Goal: Task Accomplishment & Management: Manage account settings

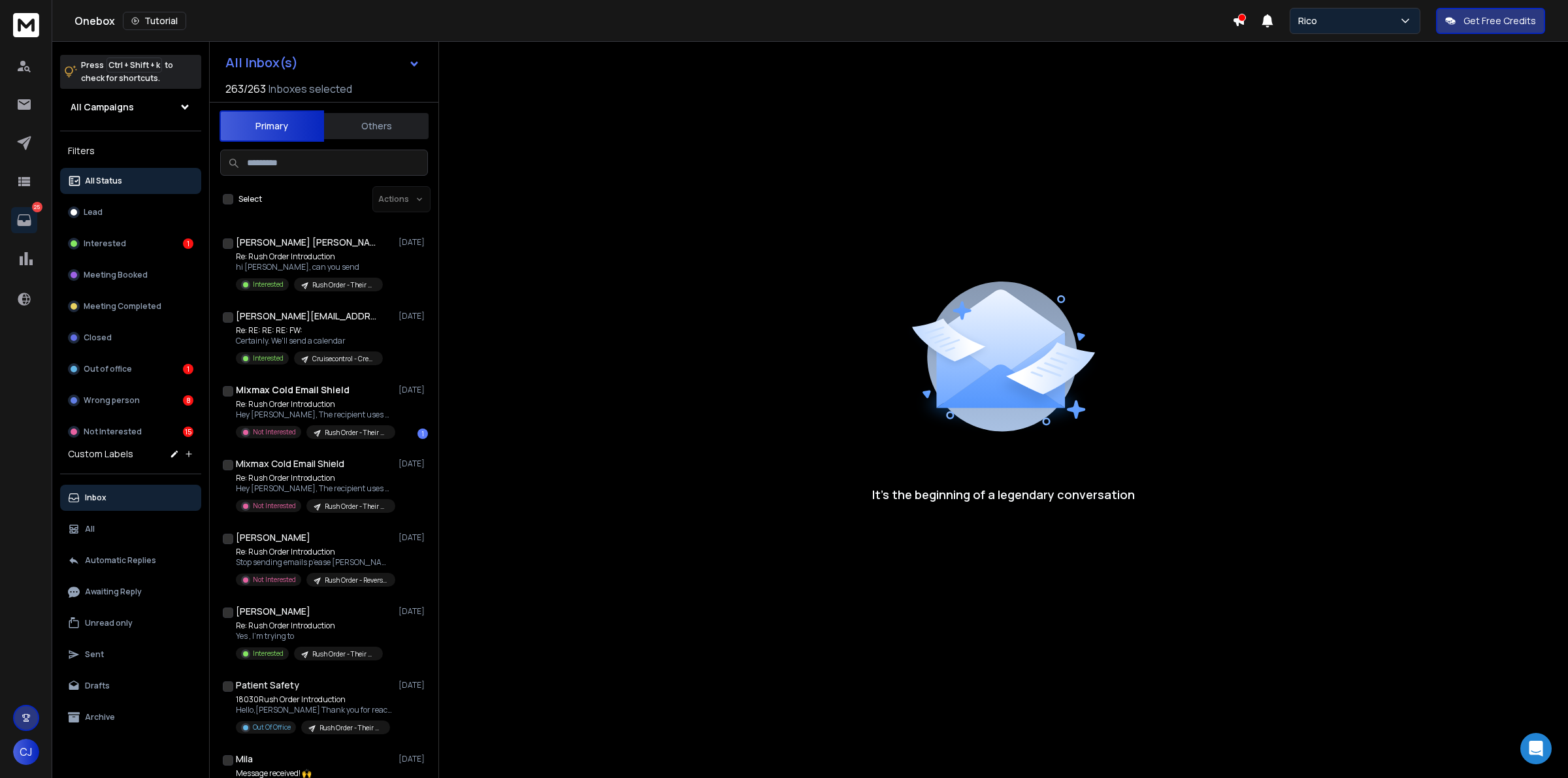
click at [1348, 25] on div "Rico" at bounding box center [1355, 21] width 114 height 13
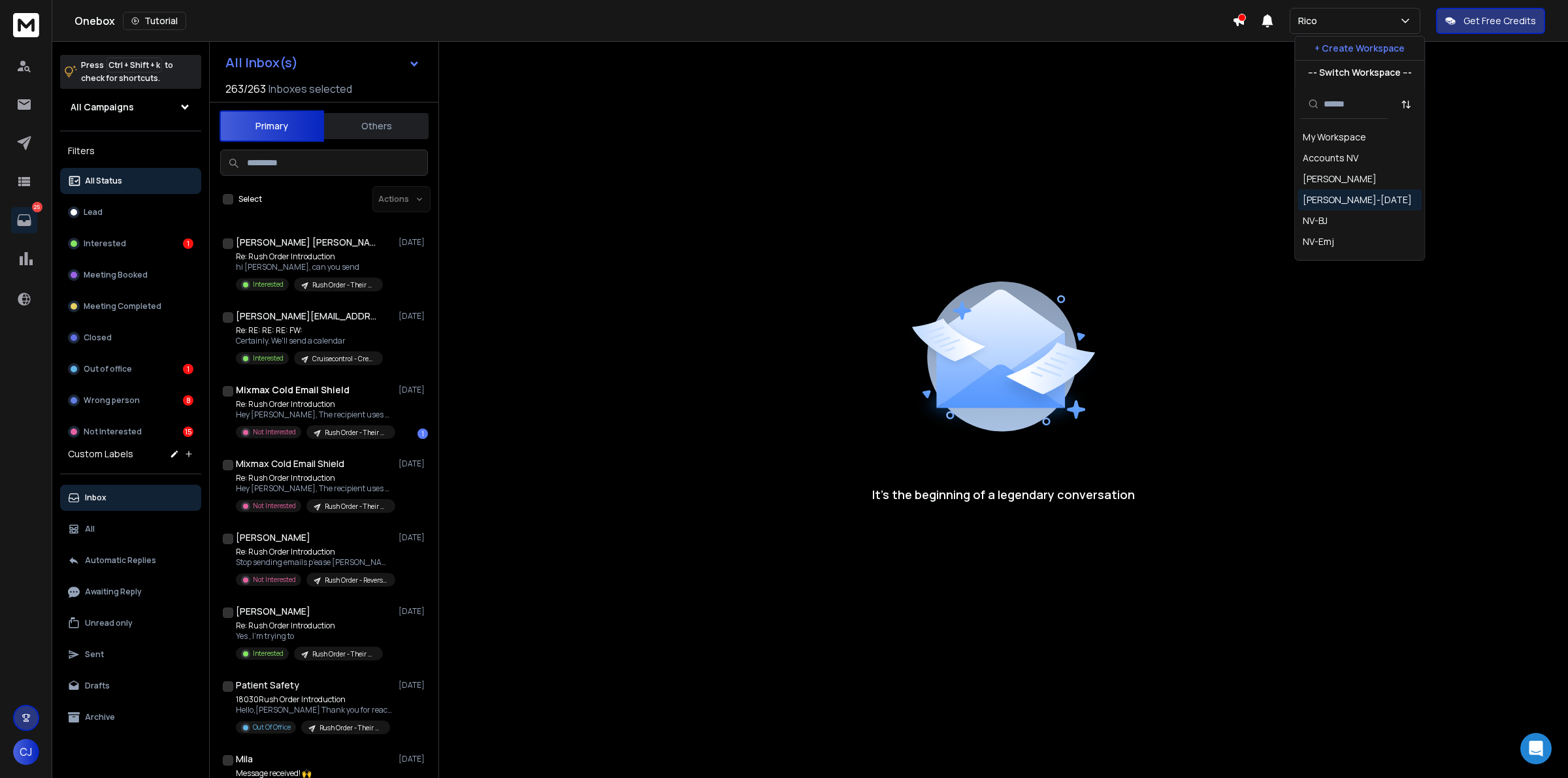
click at [1132, 74] on div "It’s the beginning of a legendary conversation" at bounding box center [1003, 371] width 1129 height 660
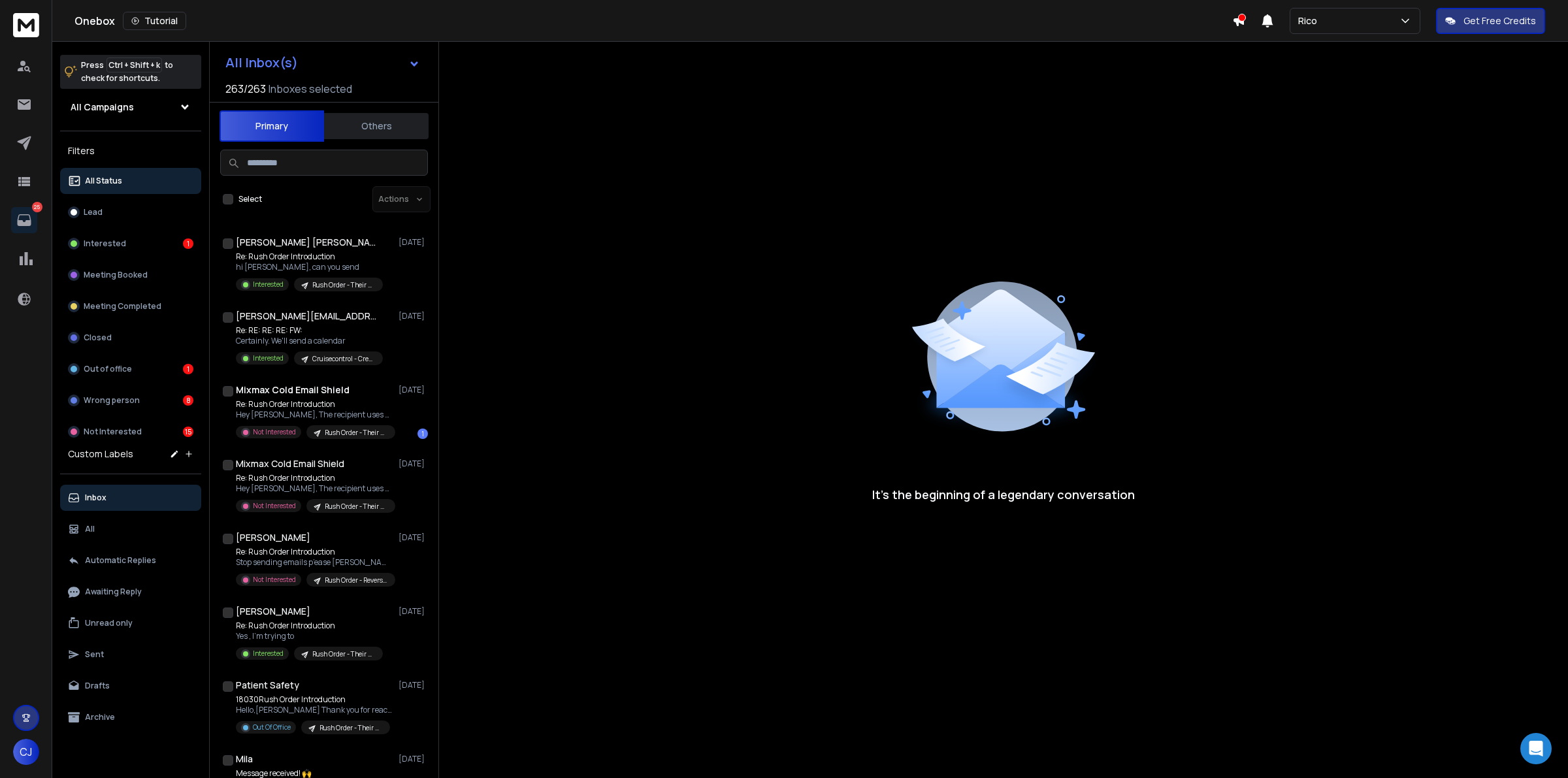
click at [646, 277] on div "It’s the beginning of a legendary conversation" at bounding box center [1003, 371] width 1129 height 660
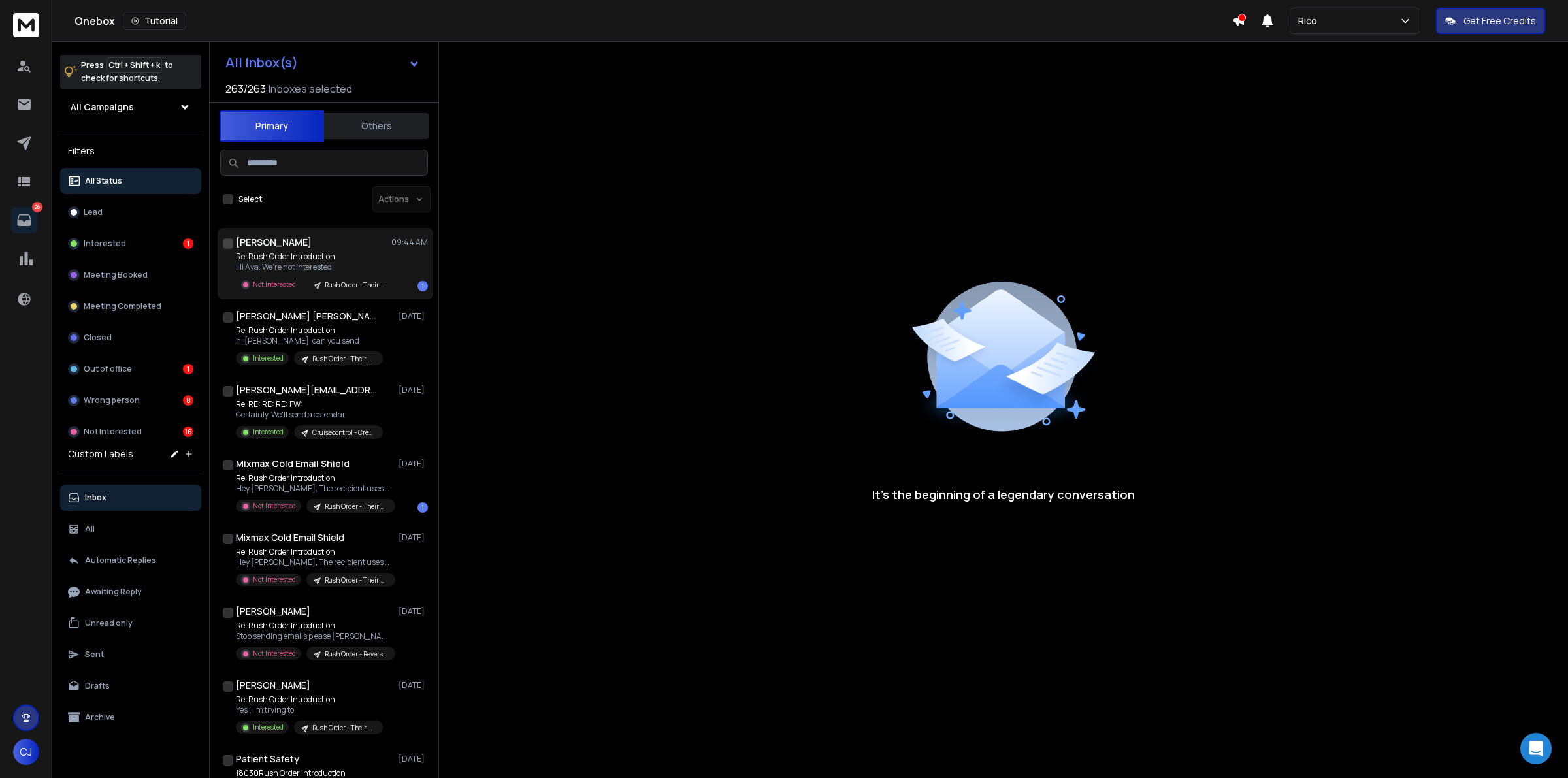
click at [312, 251] on p "Re: Rush Order Introduction" at bounding box center [314, 256] width 156 height 10
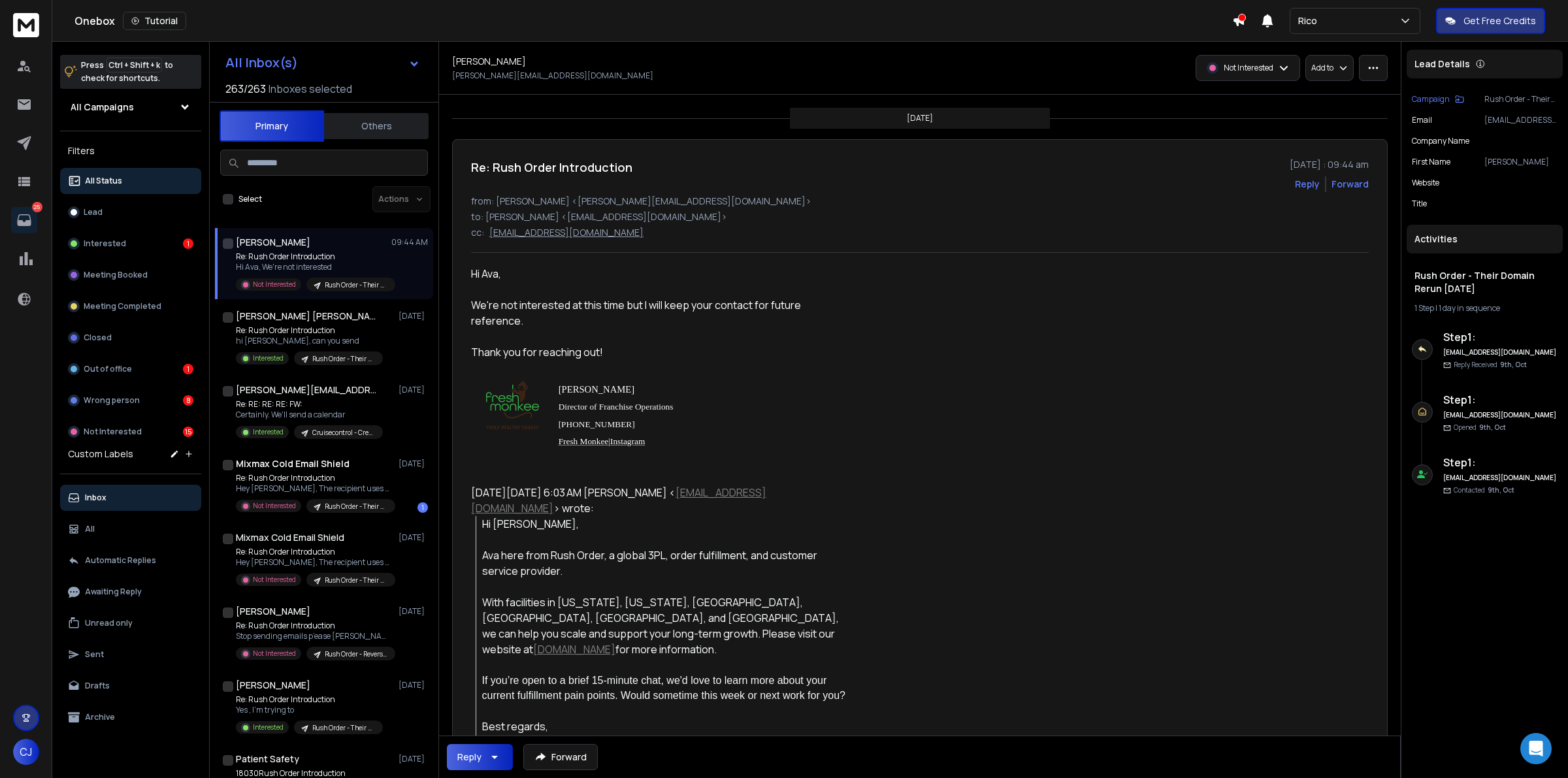
drag, startPoint x: 945, startPoint y: 359, endPoint x: 1080, endPoint y: 374, distance: 135.8
click at [945, 359] on div "Re: Rush Order Introduction 9 October 2025 : 09:44 am Reply Forward from: Emily…" at bounding box center [920, 515] width 898 height 713
drag, startPoint x: 661, startPoint y: 203, endPoint x: 583, endPoint y: 200, distance: 78.1
click at [583, 200] on p "from: Emily Bucior <emily@freshmonkee.com>" at bounding box center [920, 201] width 898 height 13
copy p "freshmonkee.com"
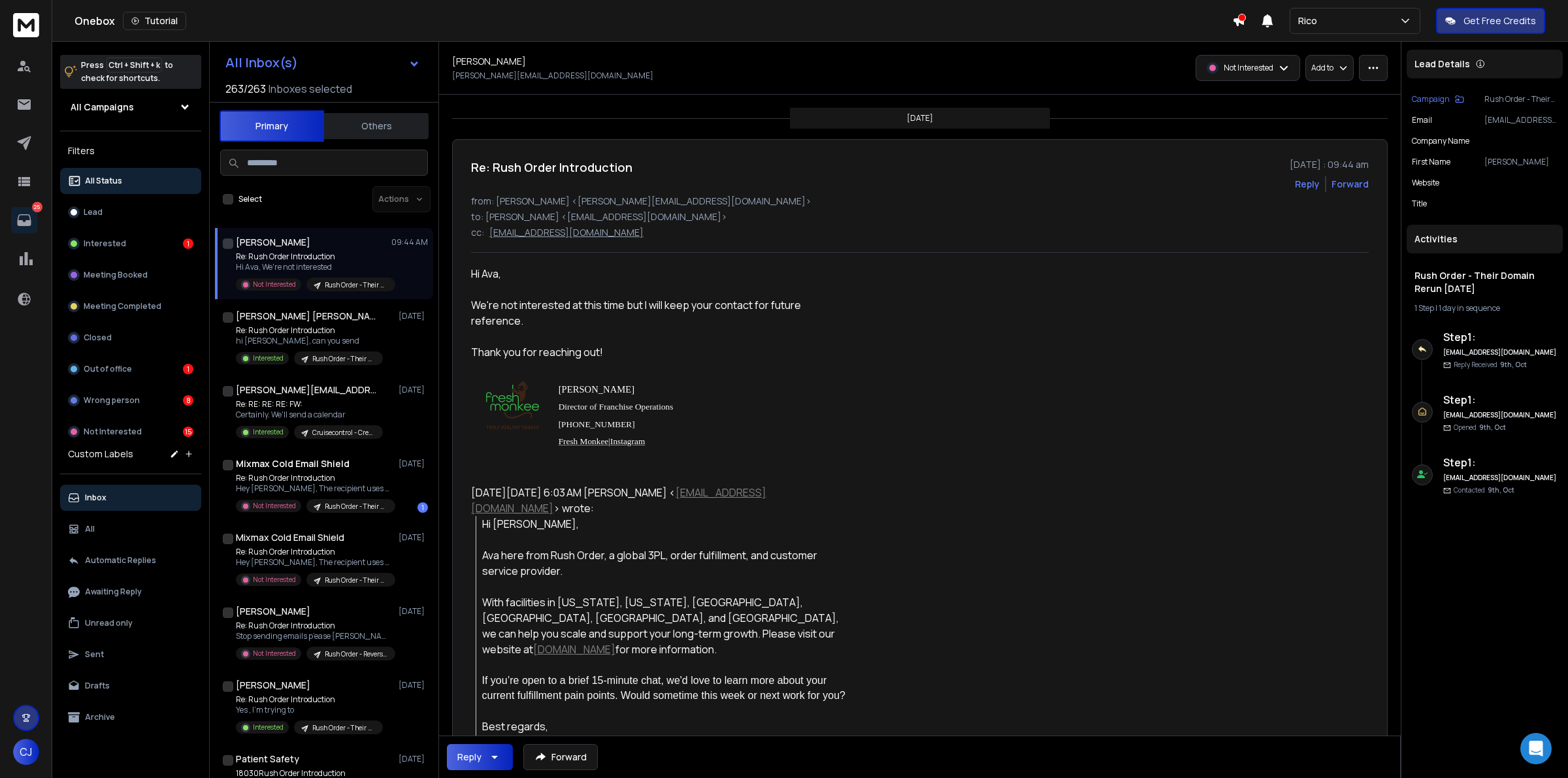
drag, startPoint x: 1223, startPoint y: 403, endPoint x: 1126, endPoint y: 363, distance: 104.9
click at [1223, 403] on div "Re: Rush Order Introduction 9 October 2025 : 09:44 am Reply Forward from: Emily…" at bounding box center [920, 515] width 898 height 713
click at [1012, 380] on div "Re: Rush Order Introduction 9 October 2025 : 09:44 am Reply Forward from: Emily…" at bounding box center [920, 515] width 898 height 713
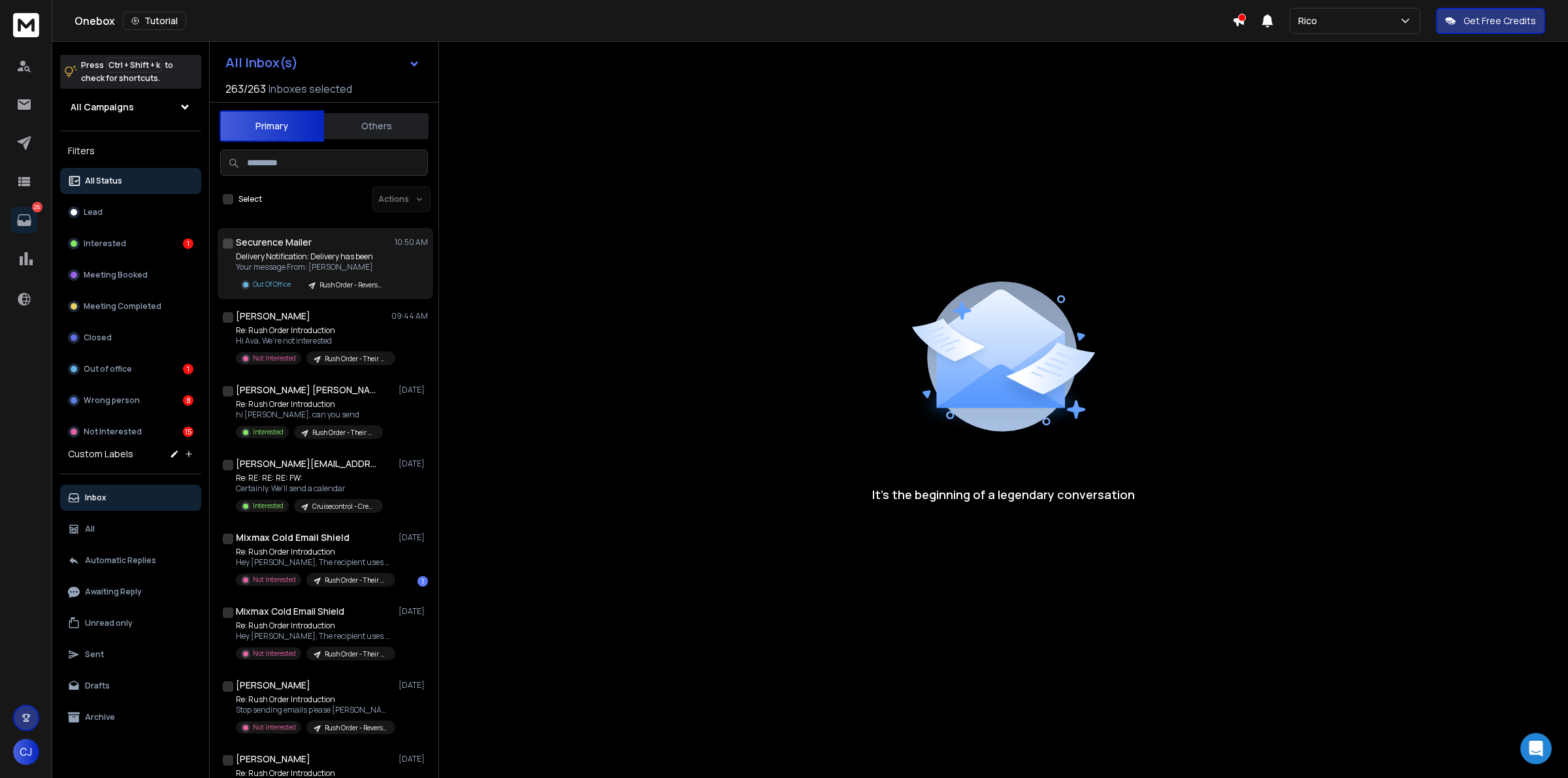
click at [317, 251] on p "Delivery Notification: Delivery has been" at bounding box center [313, 256] width 155 height 10
